Goal: Find specific page/section: Find specific page/section

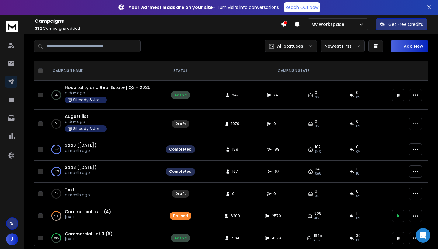
click at [200, 49] on div at bounding box center [132, 46] width 197 height 12
click at [149, 97] on div "0 % Hospitality and Real Estate | Q3 - 2025 a day ago Sitreddy & Joshit Workspa…" at bounding box center [103, 95] width 105 height 21
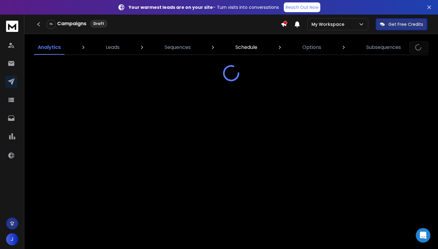
click at [241, 51] on div "Analytics Leads Sequences Schedule Options Subsequences" at bounding box center [231, 47] width 394 height 15
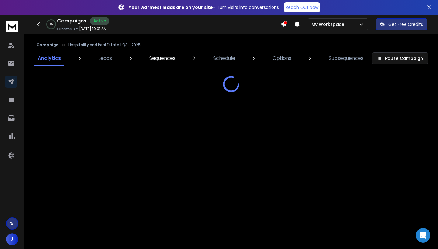
click at [167, 60] on p "Sequences" at bounding box center [162, 58] width 26 height 7
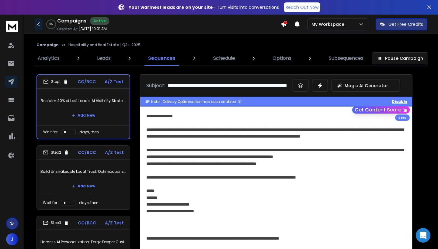
click at [38, 25] on icon at bounding box center [38, 24] width 2 height 4
